Goal: Task Accomplishment & Management: Manage account settings

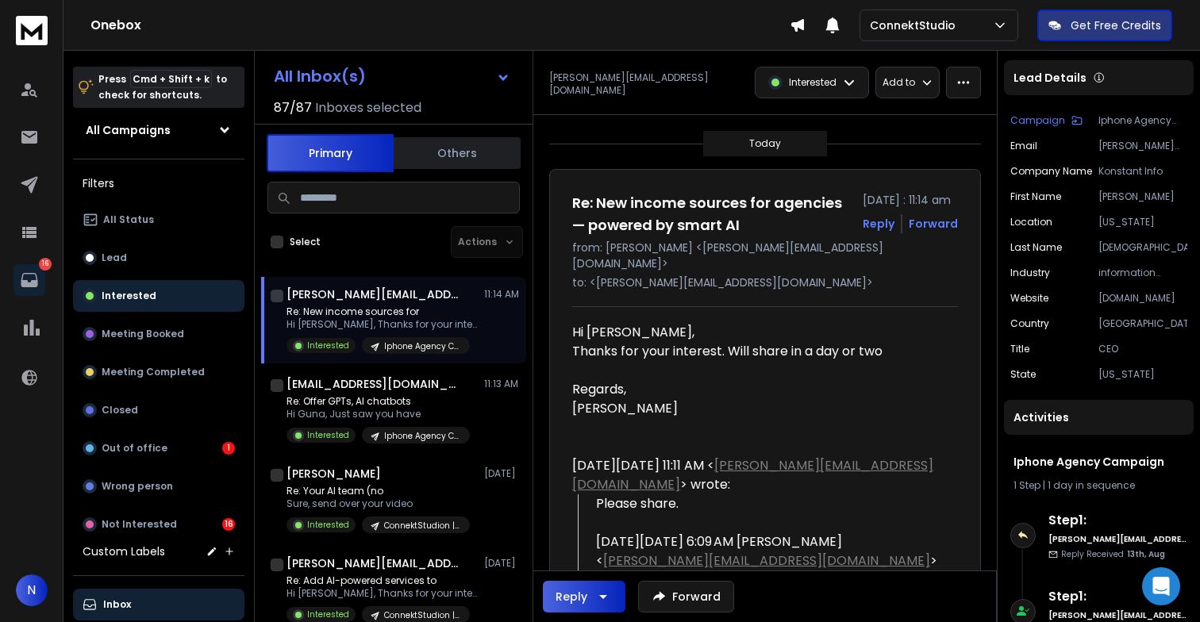
click at [131, 239] on div "All Status Lead Interested Meeting Booked Meeting Completed Closed Out of offic…" at bounding box center [158, 372] width 171 height 336
click at [129, 255] on button "Lead" at bounding box center [158, 258] width 171 height 32
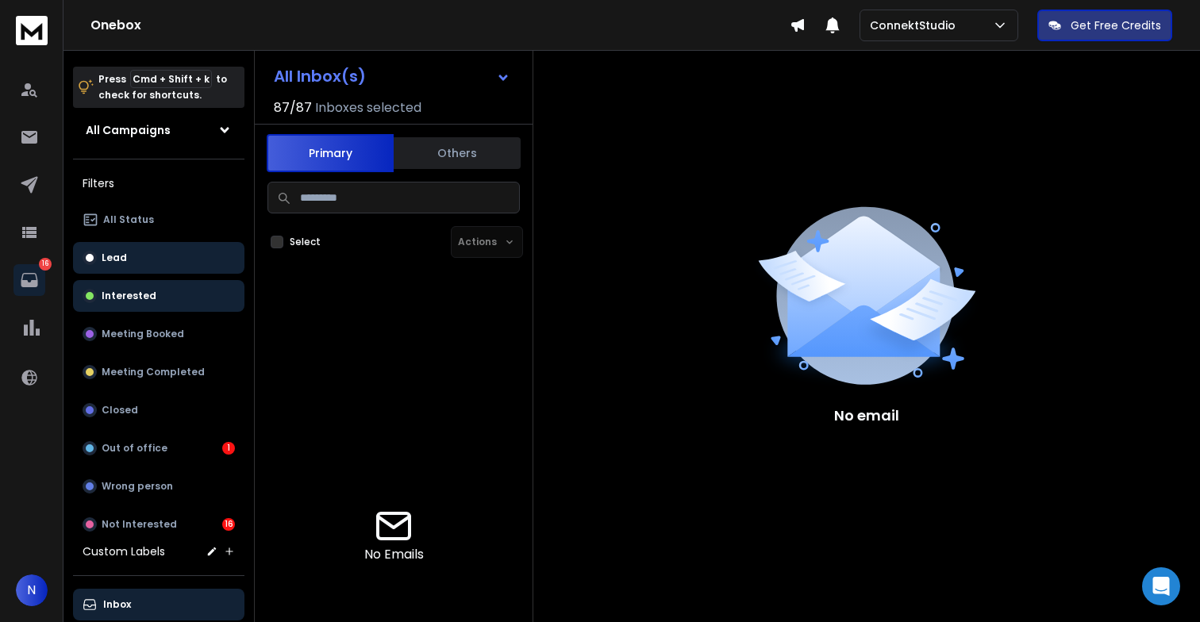
click at [127, 293] on p "Interested" at bounding box center [129, 296] width 55 height 13
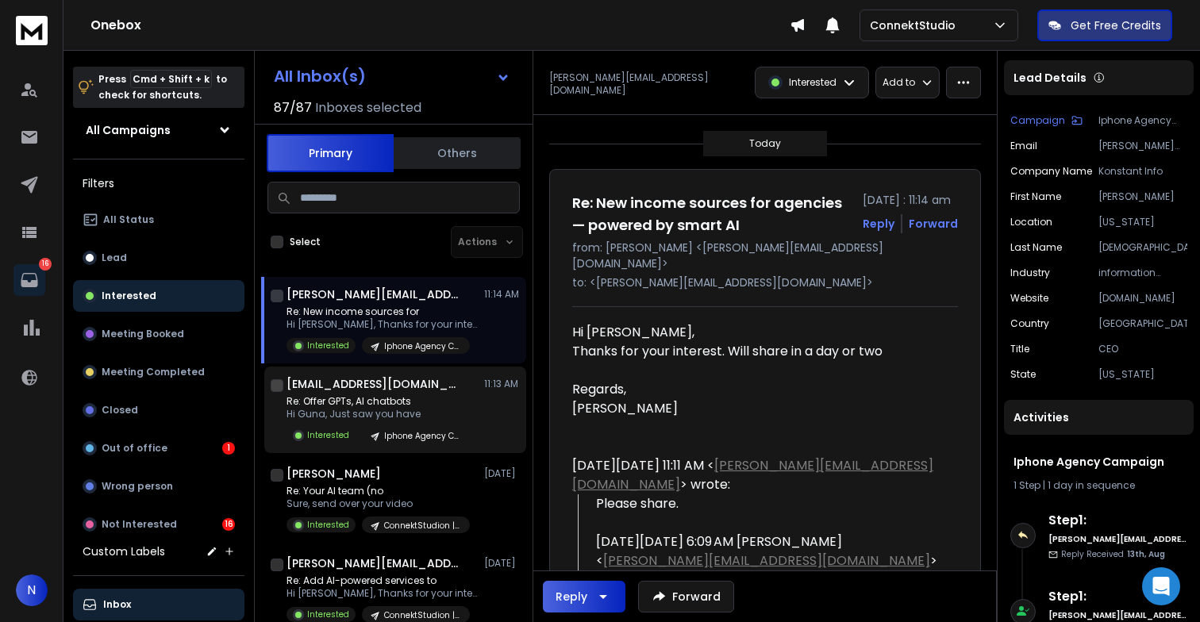
click at [463, 395] on p "Re: Offer GPTs, AI chatbots" at bounding box center [377, 401] width 183 height 13
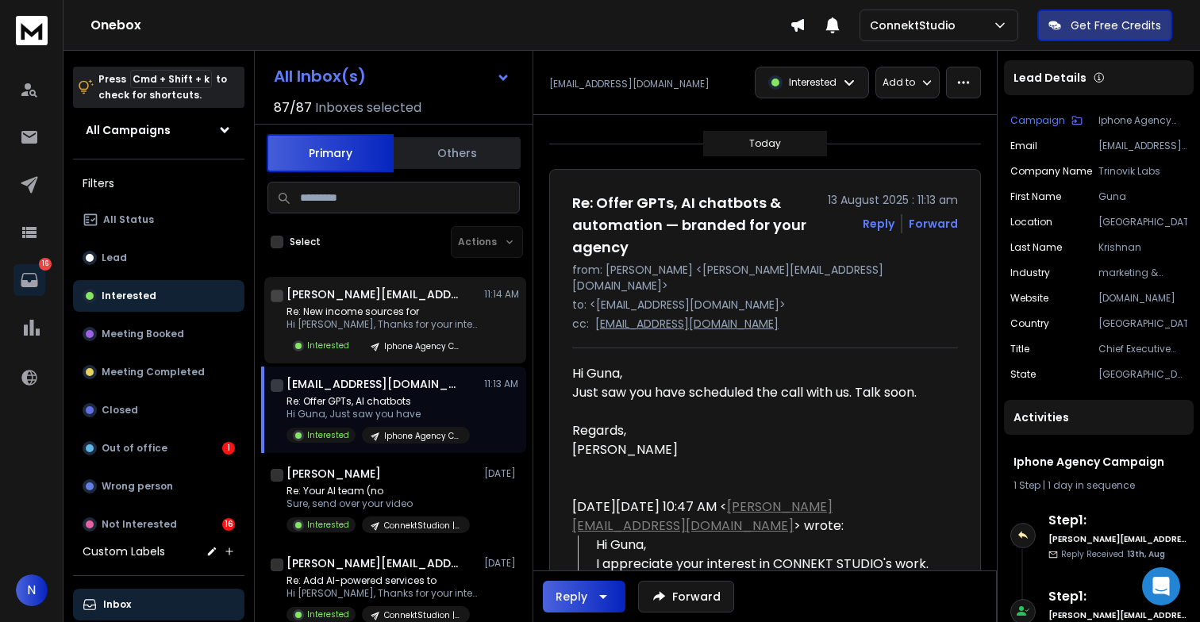
click at [461, 313] on p "Re: New income sources for" at bounding box center [381, 311] width 190 height 13
